Goal: Task Accomplishment & Management: Manage account settings

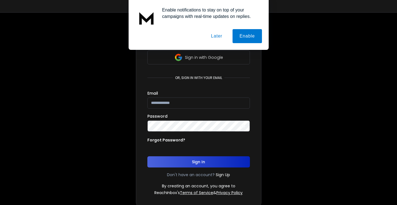
drag, startPoint x: 176, startPoint y: 90, endPoint x: 177, endPoint y: 105, distance: 15.7
click at [176, 90] on div "Sign in with Google or, sign in with your email Email Password Forgot Password?…" at bounding box center [198, 122] width 102 height 145
click at [177, 106] on input "email" at bounding box center [198, 102] width 102 height 11
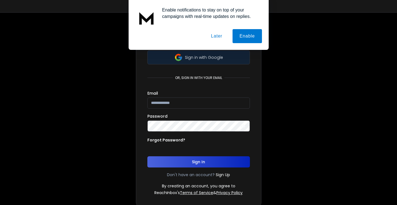
paste input "**********"
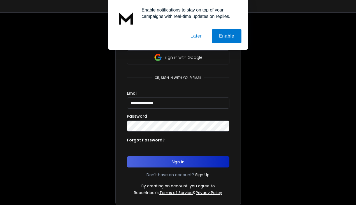
type input "**********"
click at [172, 156] on form "**********" at bounding box center [178, 129] width 102 height 76
click at [195, 35] on button "Later" at bounding box center [195, 36] width 25 height 14
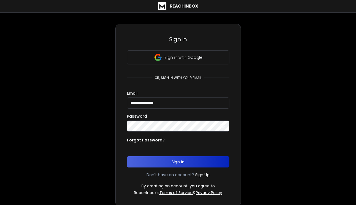
click at [179, 162] on button "Sign In" at bounding box center [178, 161] width 102 height 11
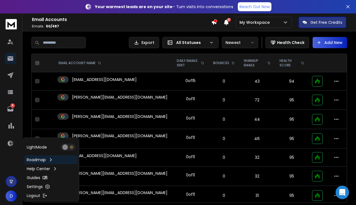
click at [72, 148] on icon at bounding box center [71, 147] width 4 height 4
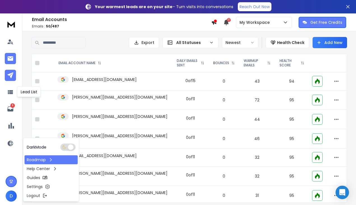
click at [8, 75] on icon at bounding box center [10, 75] width 6 height 6
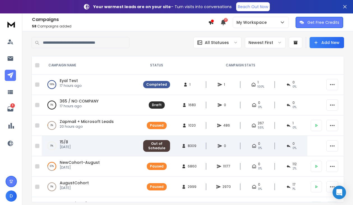
click at [99, 147] on div "0 % 15/8 4 days ago" at bounding box center [90, 145] width 87 height 13
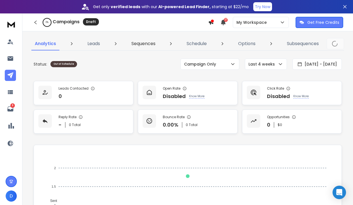
click at [137, 43] on p "Sequences" at bounding box center [143, 43] width 24 height 7
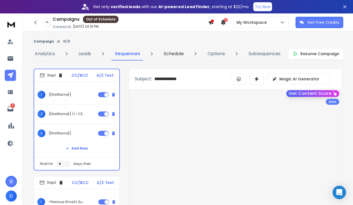
click at [181, 56] on p "Schedule" at bounding box center [174, 53] width 20 height 7
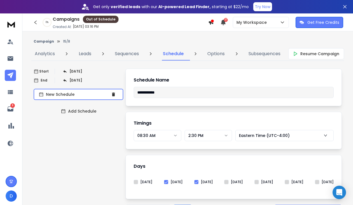
click at [82, 81] on p "Mon Aug 18 2025" at bounding box center [75, 80] width 13 height 4
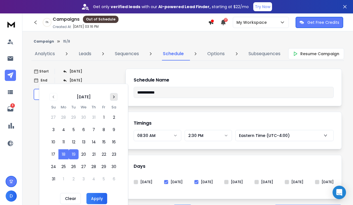
click at [117, 99] on button "Go to next month" at bounding box center [114, 97] width 8 height 8
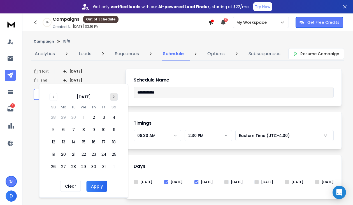
click at [117, 99] on button "Go to next month" at bounding box center [114, 97] width 8 height 8
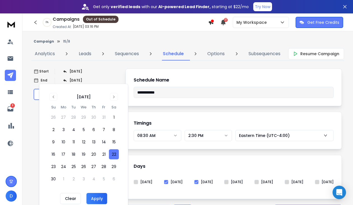
click at [113, 157] on button "22" at bounding box center [114, 154] width 10 height 10
click at [53, 95] on icon "Go to previous month" at bounding box center [53, 97] width 4 height 4
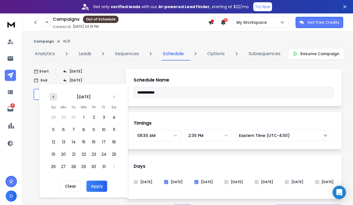
click at [53, 95] on icon "Go to previous month" at bounding box center [53, 97] width 4 height 4
click at [111, 98] on button "Go to next month" at bounding box center [114, 97] width 8 height 8
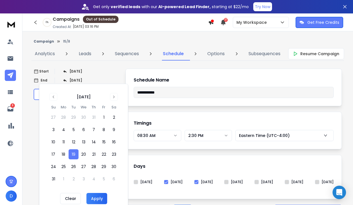
click at [75, 154] on button "19" at bounding box center [74, 154] width 10 height 10
click at [64, 153] on button "18" at bounding box center [64, 154] width 10 height 10
click at [106, 156] on button "22" at bounding box center [104, 154] width 10 height 10
click at [66, 153] on button "18" at bounding box center [64, 154] width 10 height 10
click at [62, 154] on button "18" at bounding box center [64, 154] width 10 height 10
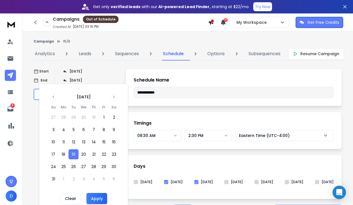
click at [74, 81] on p "Mon Aug 18 2025" at bounding box center [75, 80] width 13 height 4
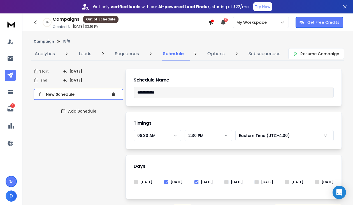
click at [80, 82] on p "Mon Aug 18 2025" at bounding box center [75, 80] width 13 height 4
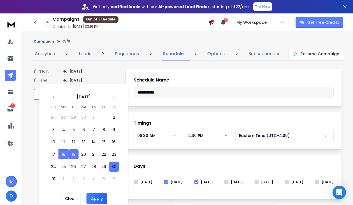
click at [113, 167] on button "30" at bounding box center [114, 167] width 10 height 10
click at [97, 198] on button "Apply" at bounding box center [97, 198] width 21 height 11
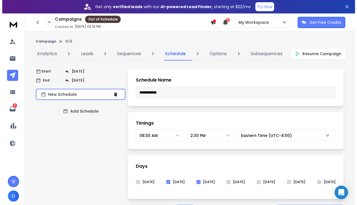
scroll to position [19, 0]
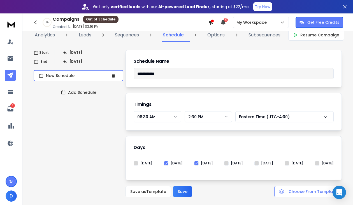
click at [182, 195] on button "Save" at bounding box center [182, 191] width 19 height 11
click at [169, 117] on button "08:30 AM" at bounding box center [158, 116] width 48 height 11
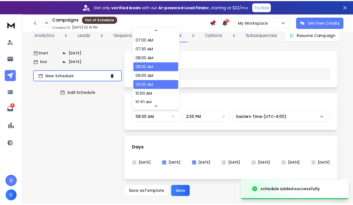
scroll to position [125, 0]
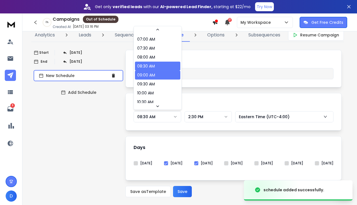
select select "********"
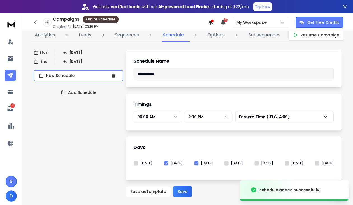
click at [186, 190] on button "Save" at bounding box center [182, 191] width 19 height 11
click at [183, 190] on button "Save" at bounding box center [182, 191] width 19 height 11
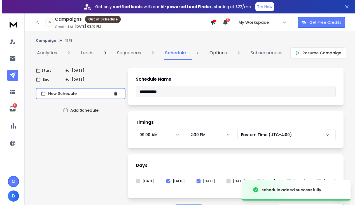
scroll to position [0, 0]
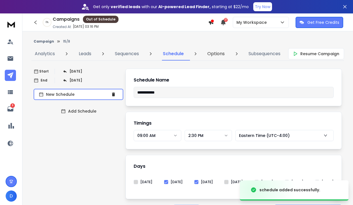
click at [220, 56] on p "Options" at bounding box center [215, 53] width 17 height 7
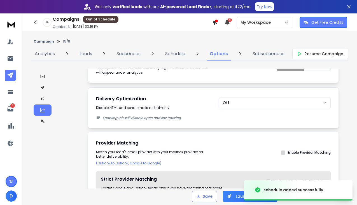
scroll to position [753, 0]
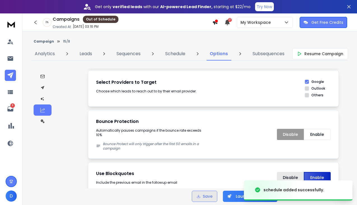
click at [205, 198] on button "Save" at bounding box center [204, 196] width 25 height 11
click at [230, 195] on icon at bounding box center [229, 196] width 4 height 4
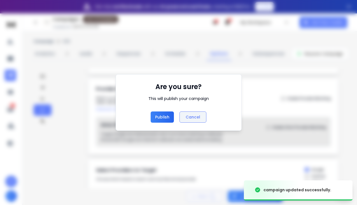
scroll to position [841, 0]
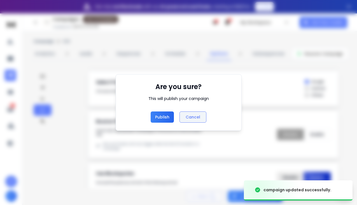
click at [165, 115] on button "Publish" at bounding box center [162, 116] width 23 height 11
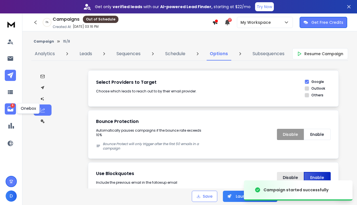
click at [9, 107] on icon at bounding box center [10, 109] width 7 height 7
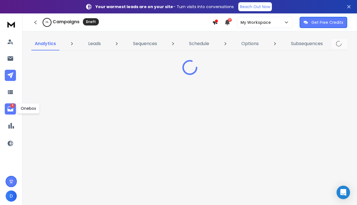
click at [10, 108] on icon at bounding box center [10, 109] width 7 height 7
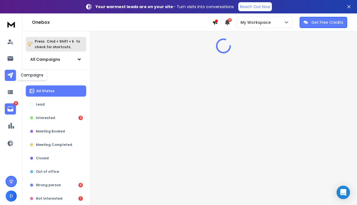
click at [10, 73] on icon at bounding box center [10, 75] width 7 height 7
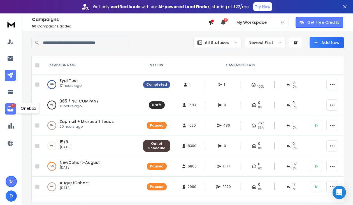
click at [12, 107] on icon at bounding box center [10, 109] width 7 height 7
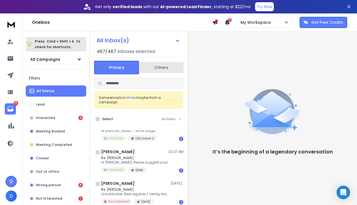
scroll to position [19, 0]
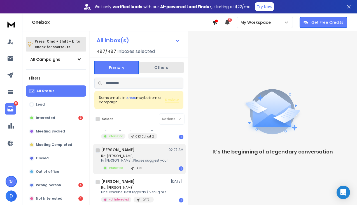
click at [178, 154] on div "Re: Shrishail Hi Jonathan, Please suggest your Interested DONE 1" at bounding box center [142, 162] width 82 height 17
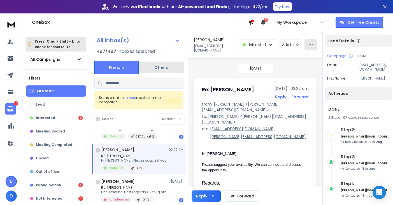
click at [313, 42] on icon "button" at bounding box center [310, 44] width 5 height 5
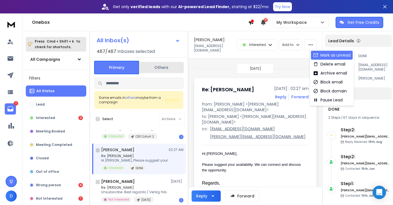
click at [343, 54] on div "Mark as unread" at bounding box center [331, 55] width 37 height 6
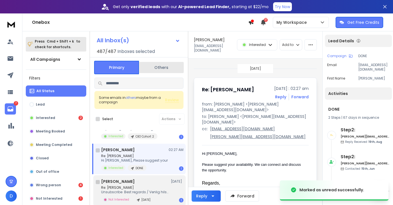
click at [158, 178] on div "Claus Skaaning 18 Aug Re: Claus Unsubscribe Best regards / Venlig hilsen Claus …" at bounding box center [139, 190] width 92 height 31
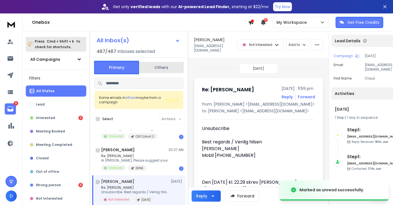
click at [306, 44] on icon at bounding box center [304, 45] width 4 height 4
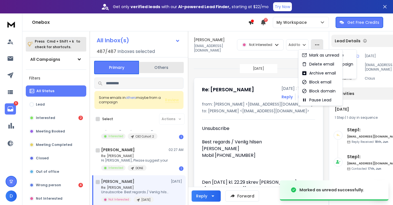
click at [319, 43] on icon "button" at bounding box center [316, 44] width 5 height 5
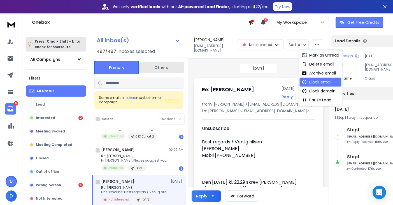
click at [322, 80] on div "Block email" at bounding box center [316, 82] width 29 height 6
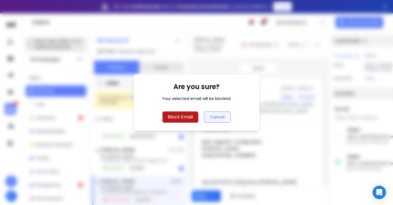
click at [197, 113] on button "Block Email" at bounding box center [180, 116] width 36 height 11
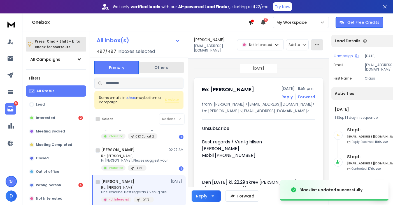
click at [323, 44] on button "button" at bounding box center [317, 44] width 12 height 11
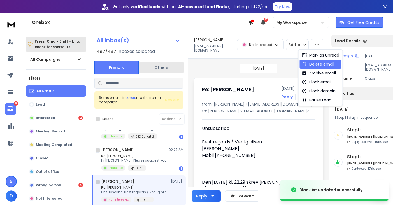
click at [319, 63] on div "Delete email" at bounding box center [318, 64] width 32 height 6
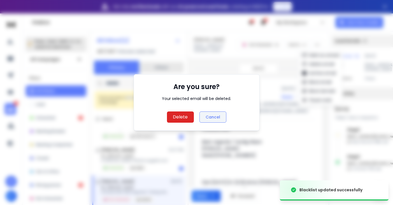
click at [186, 123] on div "Are you sure? Your selected email will be deleted. Delete Cancel" at bounding box center [197, 102] width 126 height 57
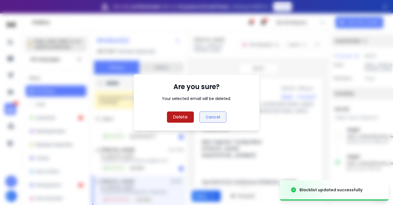
click at [187, 120] on button "Delete" at bounding box center [180, 116] width 27 height 11
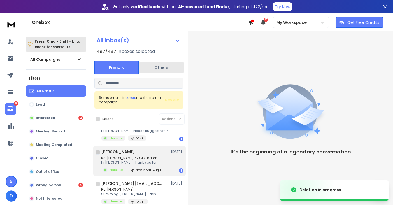
scroll to position [52, 0]
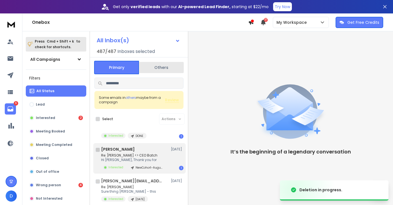
click at [175, 155] on div "Re: Valeriy <> CEO Batch Hi Jonathan, Thank you for Interested NewCohort-August…" at bounding box center [142, 161] width 82 height 17
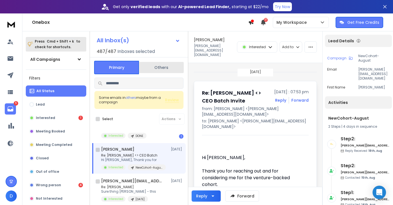
scroll to position [0, 0]
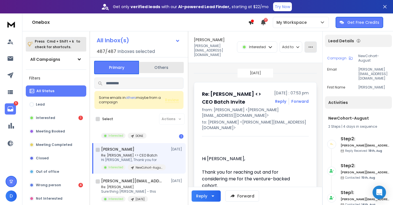
click at [317, 41] on button "button" at bounding box center [310, 46] width 12 height 11
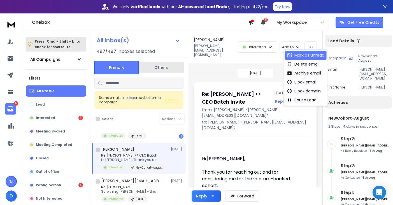
click at [316, 54] on div "Mark as unread" at bounding box center [305, 55] width 37 height 6
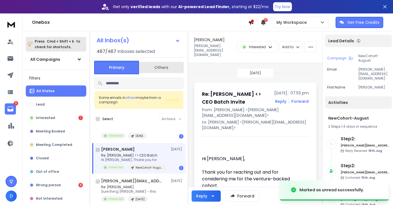
scroll to position [0, 0]
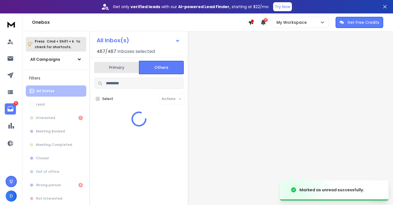
click at [160, 71] on button "Others" at bounding box center [161, 67] width 45 height 13
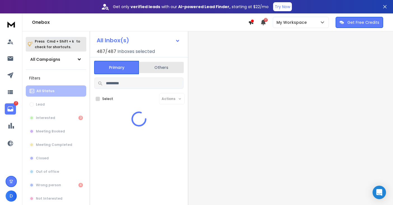
click at [124, 69] on button "Primary" at bounding box center [116, 67] width 45 height 13
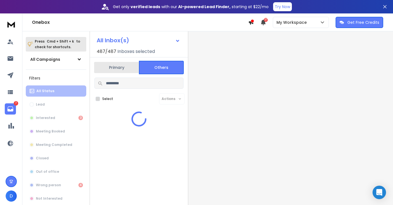
click at [153, 70] on button "Others" at bounding box center [161, 67] width 45 height 13
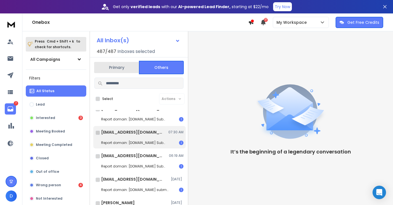
scroll to position [71, 0]
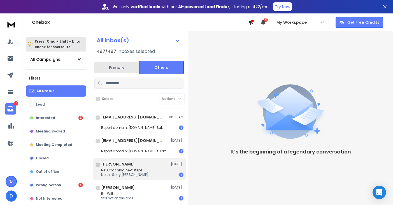
click at [162, 165] on div "Kerby Skurat 18 Aug" at bounding box center [142, 164] width 82 height 6
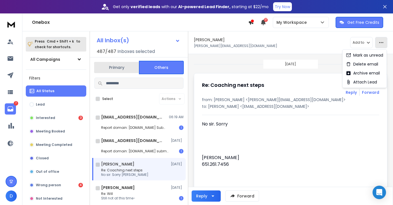
click at [357, 41] on icon "button" at bounding box center [381, 42] width 5 height 5
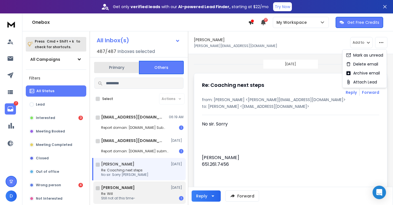
click at [147, 185] on div "Will Schmahl 18 Aug" at bounding box center [142, 188] width 82 height 6
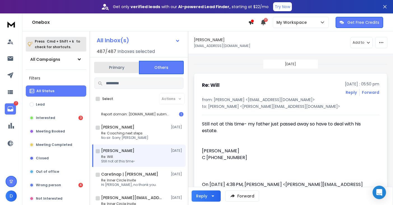
scroll to position [116, 0]
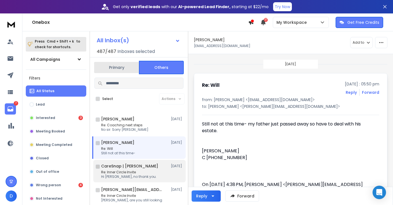
click at [166, 164] on div "CareSnap | Eric Mora 18 Aug" at bounding box center [142, 166] width 82 height 6
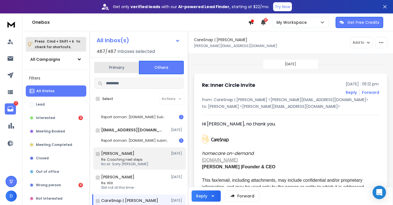
scroll to position [77, 0]
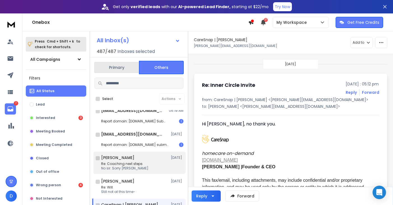
click at [167, 154] on div "Kerby Skurat 18 Aug Re: Coaching next steps No sir. Sorry Kerby Skurat" at bounding box center [139, 162] width 92 height 22
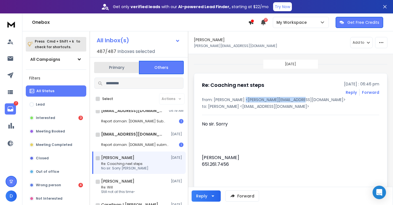
drag, startPoint x: 241, startPoint y: 101, endPoint x: 297, endPoint y: 100, distance: 56.0
click at [297, 100] on p "from: Kerby Skurat <Kerby@kerbyandcristina.com>" at bounding box center [290, 100] width 177 height 6
copy p "Kerby@kerbyandcristina.com"
click at [357, 42] on icon "button" at bounding box center [381, 42] width 5 height 5
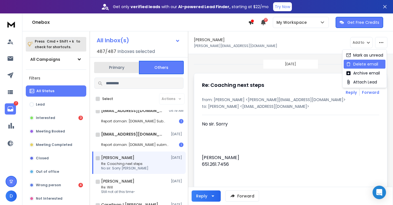
click at [357, 63] on div "Delete email" at bounding box center [362, 64] width 32 height 6
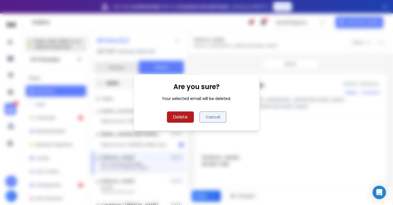
click at [188, 117] on button "Delete" at bounding box center [180, 116] width 27 height 11
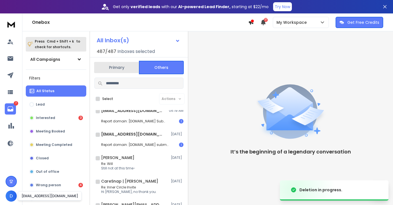
click at [11, 197] on span "D" at bounding box center [11, 195] width 11 height 11
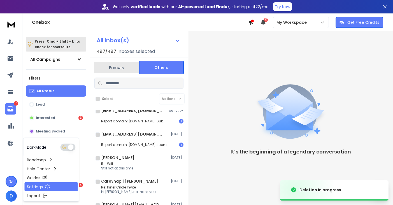
click at [30, 189] on p "Settings" at bounding box center [35, 187] width 16 height 6
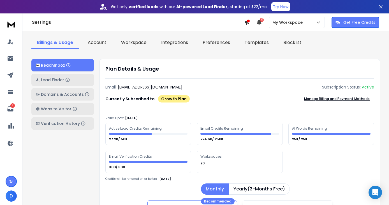
click at [288, 44] on link "Blocklist" at bounding box center [291, 43] width 29 height 12
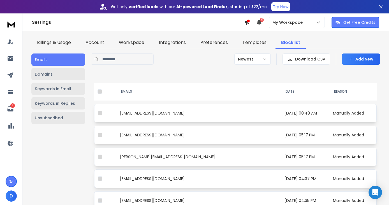
click at [357, 64] on button "Add New" at bounding box center [361, 58] width 38 height 11
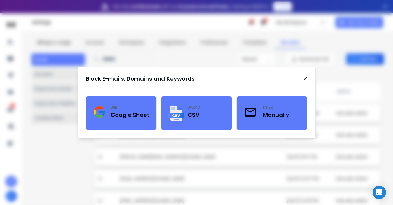
click at [277, 105] on div "enter Manually" at bounding box center [271, 113] width 71 height 34
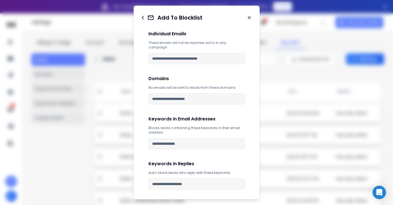
click at [188, 56] on input at bounding box center [196, 58] width 96 height 11
paste input "**********"
drag, startPoint x: 211, startPoint y: 54, endPoint x: 166, endPoint y: 54, distance: 44.8
click at [166, 54] on input "**********" at bounding box center [196, 58] width 96 height 11
type input "**********"
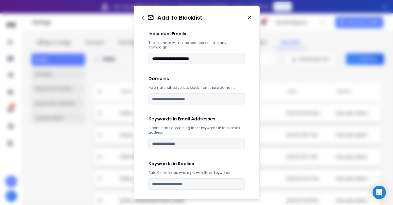
click at [187, 99] on input at bounding box center [196, 98] width 96 height 11
paste input "**********"
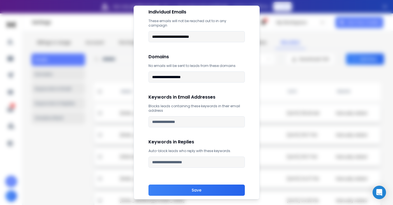
type input "**********"
click at [207, 185] on button "Save" at bounding box center [196, 190] width 96 height 11
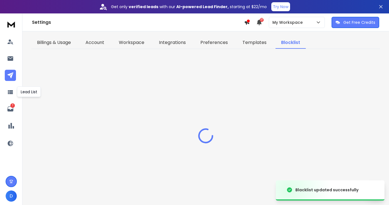
click at [11, 78] on icon at bounding box center [10, 75] width 7 height 7
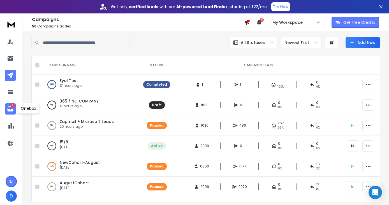
click at [11, 108] on icon at bounding box center [10, 109] width 7 height 7
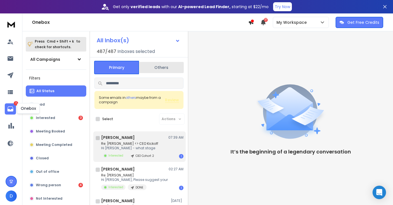
click at [160, 141] on div "Re: Abishek <> CEO Kickoff Hi Jonathan - what stage Interested CEO Cohort 2 1" at bounding box center [142, 149] width 82 height 17
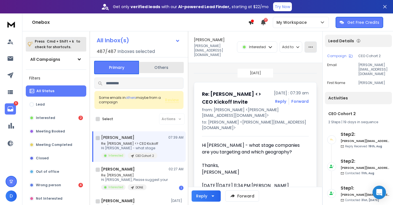
click at [313, 45] on icon "button" at bounding box center [310, 47] width 5 height 5
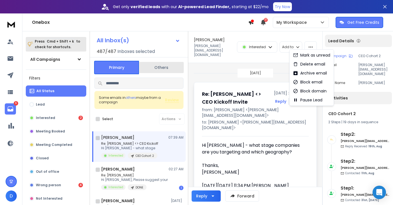
click at [326, 55] on div "Mark as unread" at bounding box center [311, 55] width 37 height 6
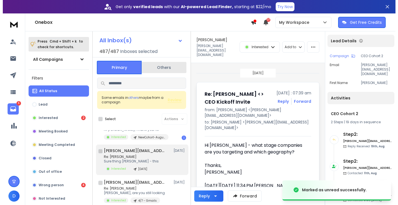
scroll to position [84, 0]
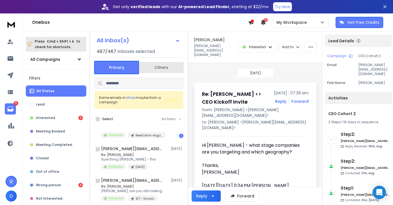
click at [166, 72] on button "Others" at bounding box center [161, 67] width 45 height 12
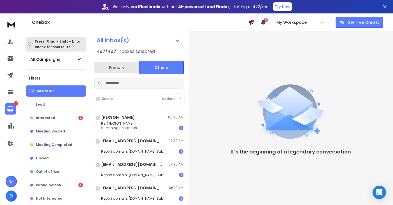
click at [124, 65] on button "Primary" at bounding box center [116, 67] width 45 height 12
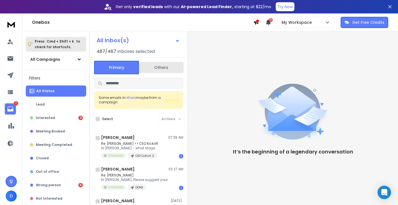
click at [159, 65] on button "Others" at bounding box center [161, 67] width 45 height 12
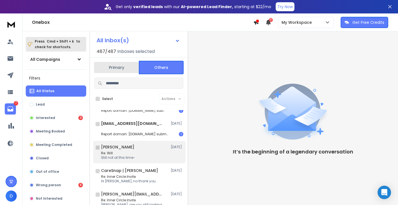
scroll to position [90, 0]
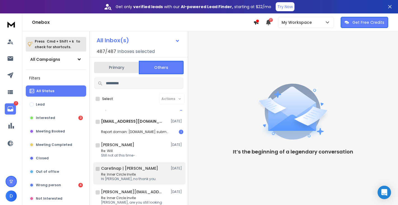
click at [164, 167] on div "CareSnap | Eric Mora 18 Aug" at bounding box center [142, 168] width 82 height 6
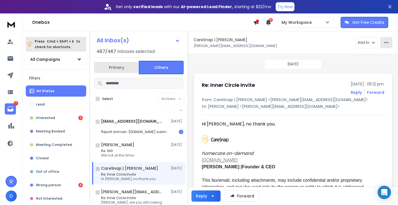
click at [357, 37] on button "button" at bounding box center [386, 42] width 12 height 11
click at [287, 97] on p "from: CareSnap | Eric Mora <eric@caresnap.com>" at bounding box center [293, 100] width 183 height 6
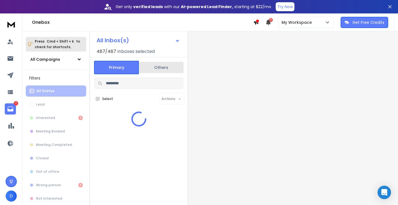
click at [116, 69] on button "Primary" at bounding box center [116, 67] width 45 height 13
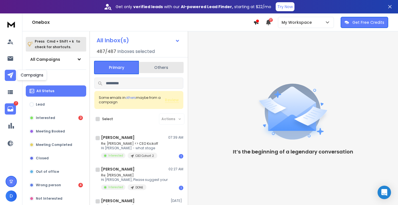
click at [11, 73] on icon at bounding box center [10, 75] width 6 height 6
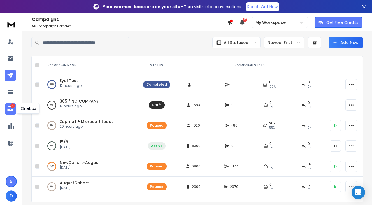
click at [11, 107] on p "7" at bounding box center [12, 105] width 4 height 4
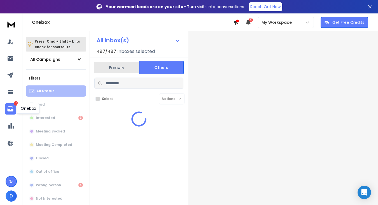
click at [146, 68] on button "Others" at bounding box center [161, 67] width 45 height 13
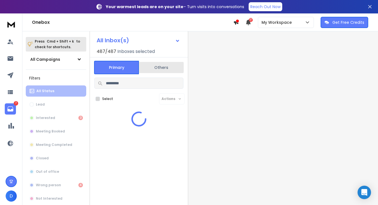
click at [124, 67] on button "Primary" at bounding box center [116, 67] width 45 height 13
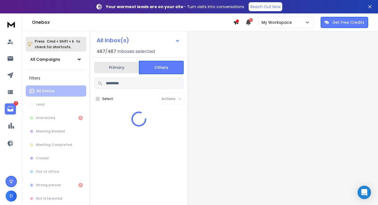
click at [146, 65] on button "Others" at bounding box center [161, 67] width 45 height 13
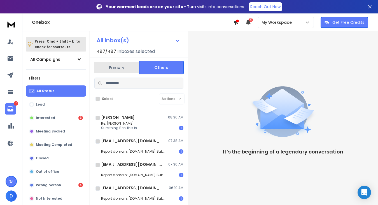
click at [132, 61] on div "All Inbox(s) 487 / 487 Inboxes selected Primary Others Select Actions Olivia Mo…" at bounding box center [139, 133] width 98 height 205
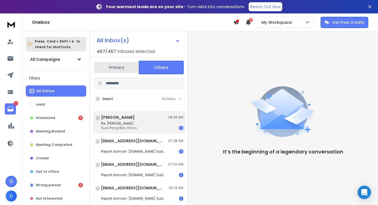
click at [166, 122] on div "Re: Ben Sure thing Ben, this is 1" at bounding box center [142, 125] width 82 height 9
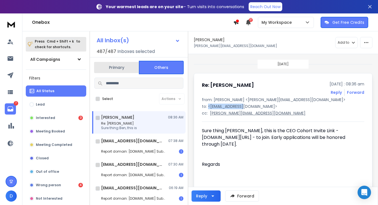
drag, startPoint x: 209, startPoint y: 106, endPoint x: 243, endPoint y: 106, distance: 34.4
click at [243, 106] on p "to: <benliu@gmail.com>" at bounding box center [283, 107] width 162 height 6
click at [242, 100] on p "from: Olivia Moore <olivia@backendvc.com>" at bounding box center [283, 100] width 162 height 6
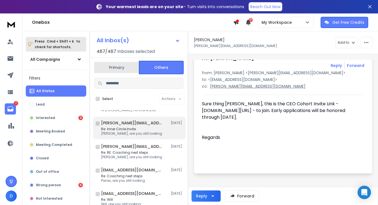
scroll to position [180, 0]
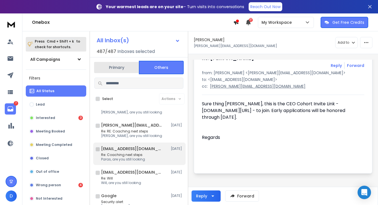
click at [171, 151] on div "paras@qdesq.com 18 Aug Re: Coaching next steps Paras, are you still looking" at bounding box center [142, 154] width 82 height 16
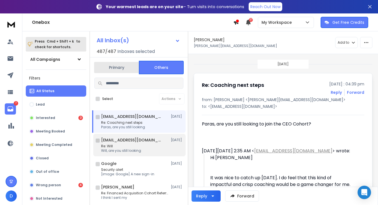
click at [167, 134] on div "will@housmthr.com 18 Aug Re: Will Will, are you still looking" at bounding box center [139, 145] width 92 height 22
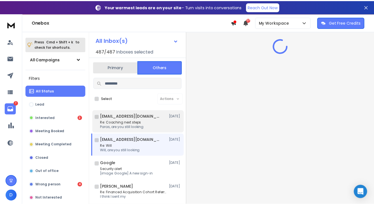
scroll to position [290, 0]
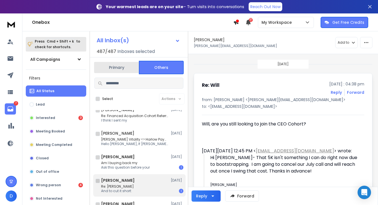
click at [156, 185] on div "Re: Dorian And to cut it short: 1" at bounding box center [142, 188] width 82 height 9
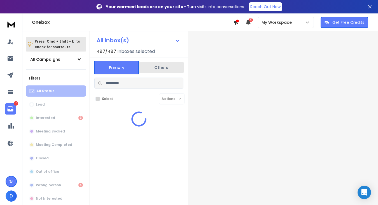
click at [122, 67] on button "Primary" at bounding box center [116, 67] width 45 height 13
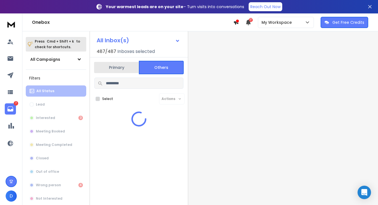
click at [158, 70] on button "Others" at bounding box center [161, 67] width 45 height 13
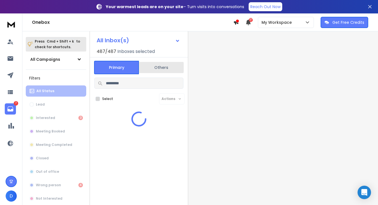
click at [122, 73] on button "Primary" at bounding box center [116, 67] width 45 height 13
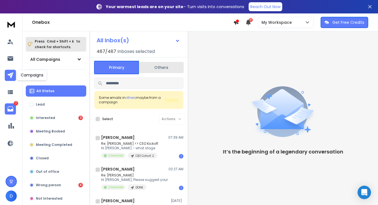
click at [12, 73] on icon at bounding box center [10, 75] width 7 height 7
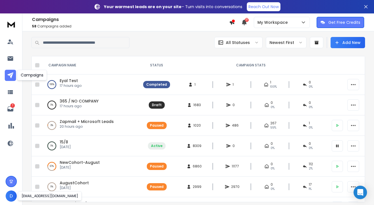
click at [12, 197] on span "D" at bounding box center [11, 195] width 11 height 11
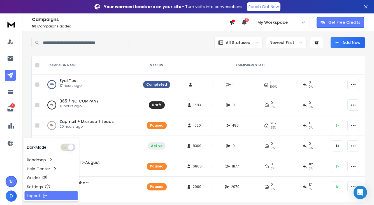
click at [31, 197] on p "Logout" at bounding box center [33, 196] width 13 height 6
